Goal: Navigation & Orientation: Find specific page/section

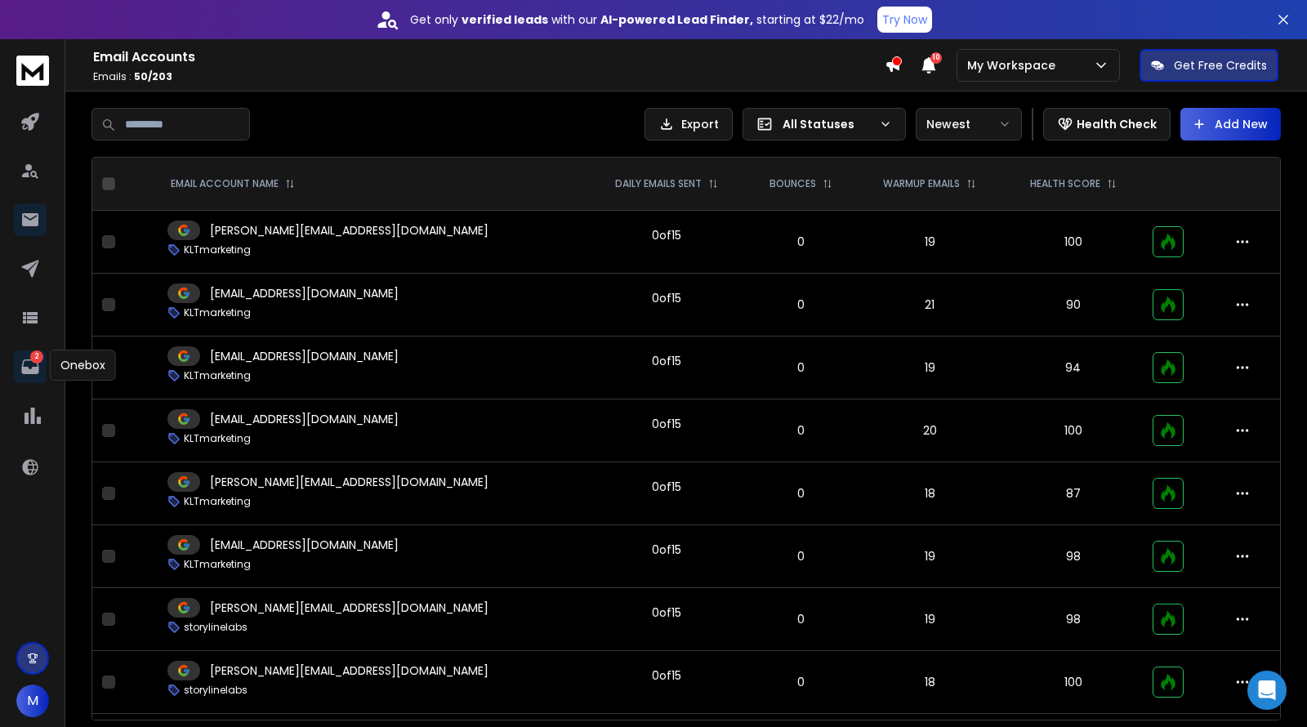
click at [28, 364] on icon at bounding box center [30, 367] width 20 height 20
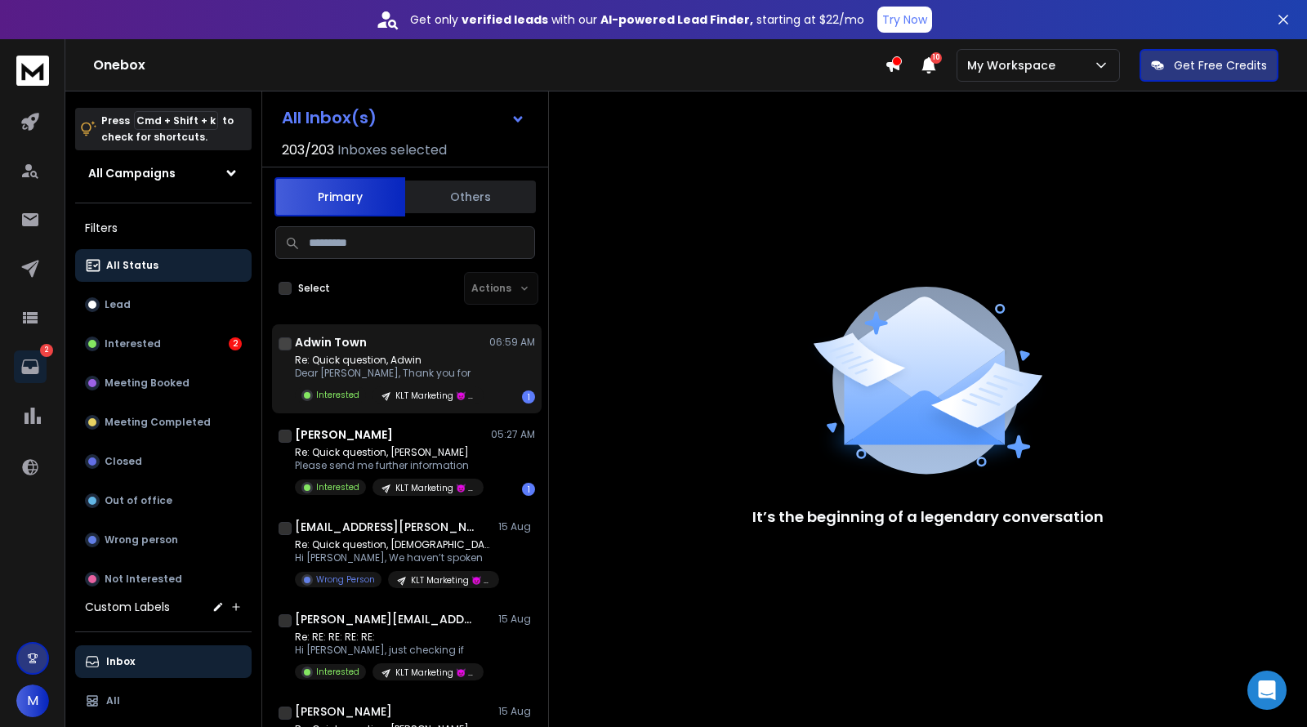
click at [399, 355] on p "Re: Quick question, Adwin" at bounding box center [389, 360] width 189 height 13
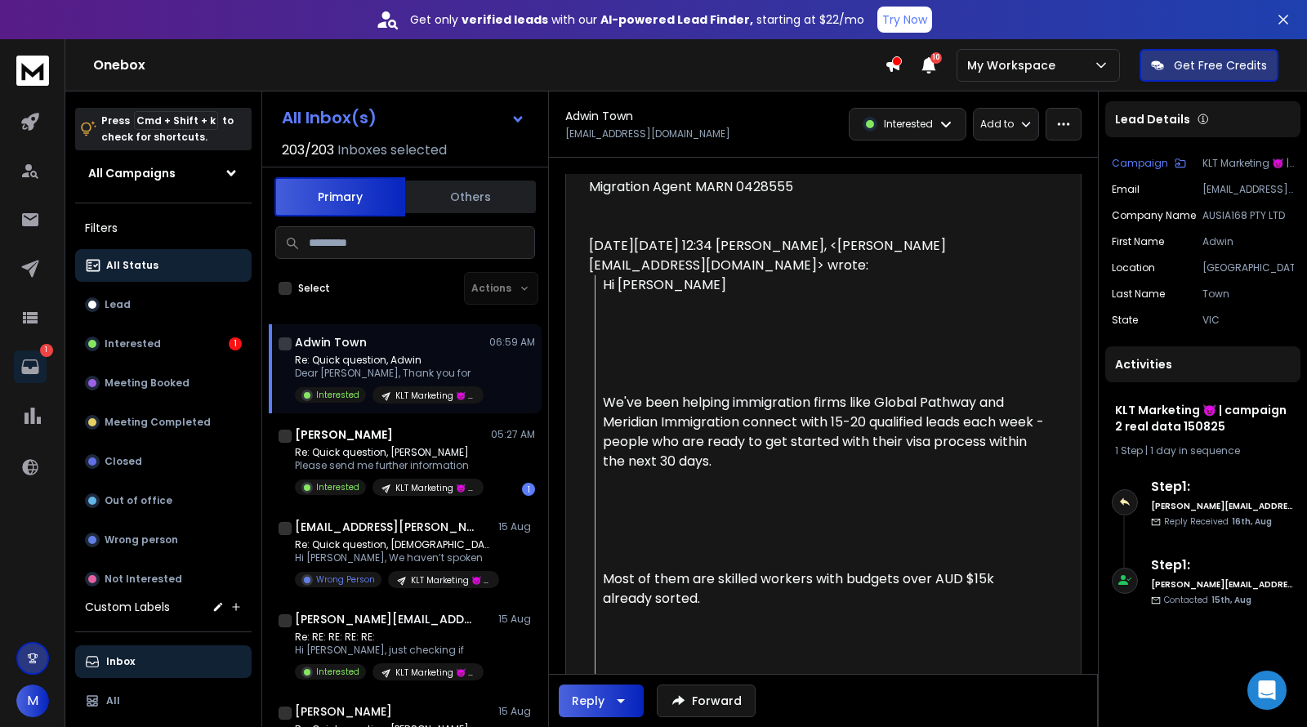
scroll to position [516, 0]
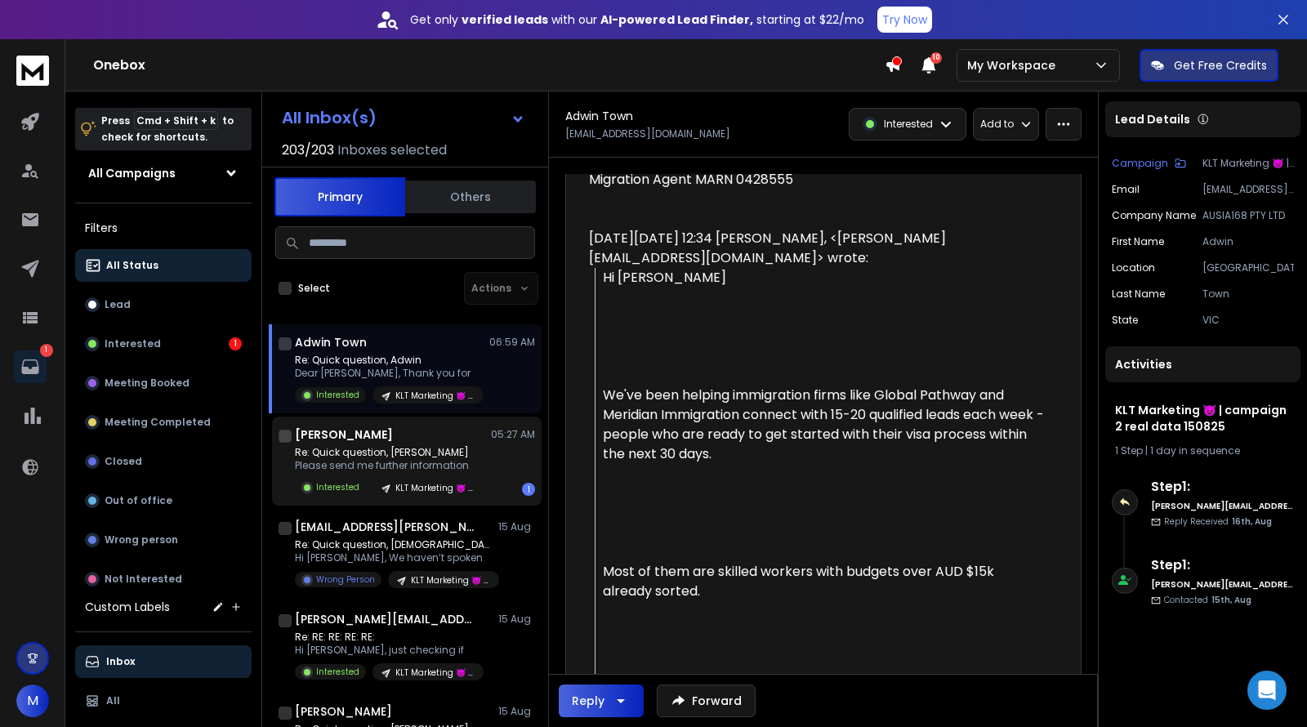
click at [440, 462] on p "Please send me further information" at bounding box center [389, 465] width 189 height 13
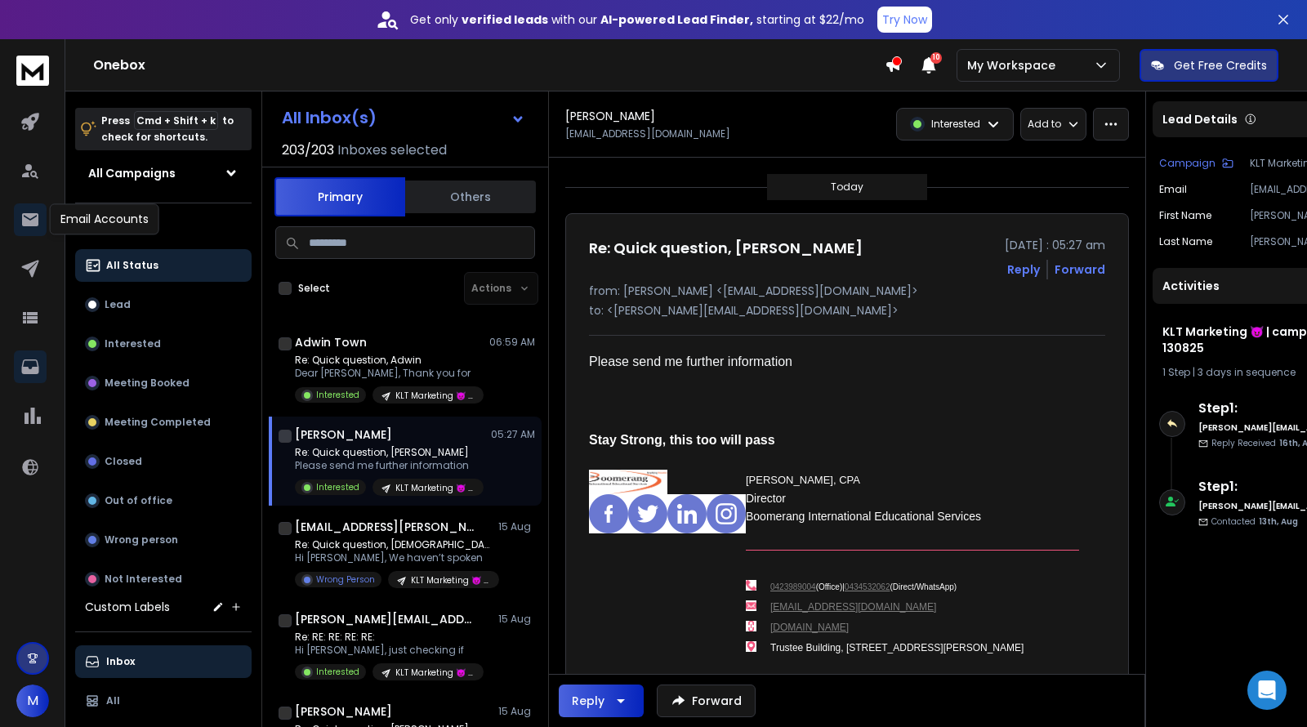
click at [25, 203] on link at bounding box center [30, 219] width 33 height 33
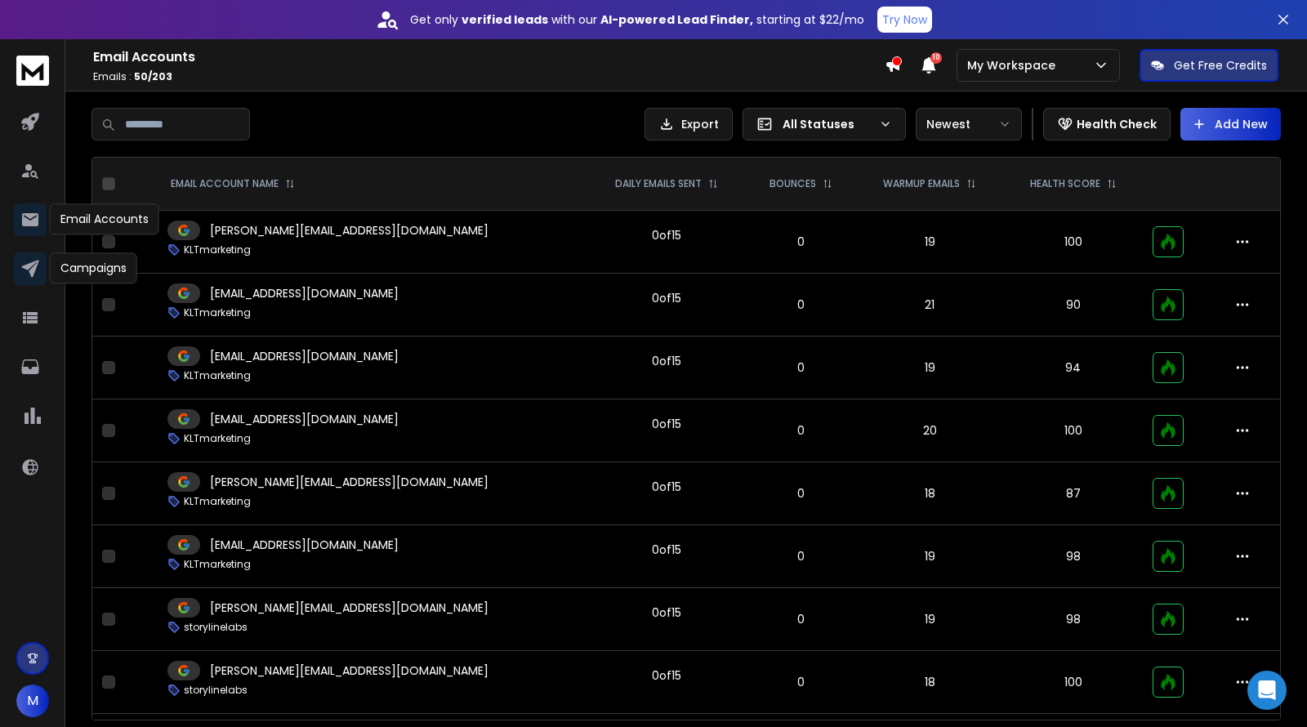
click at [25, 259] on icon at bounding box center [30, 269] width 20 height 20
